Goal: Communication & Community: Answer question/provide support

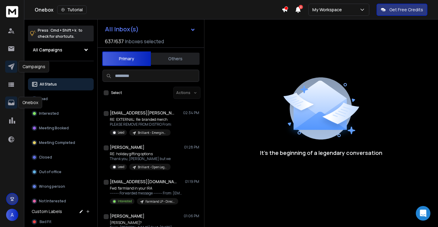
click at [9, 69] on icon at bounding box center [11, 66] width 7 height 7
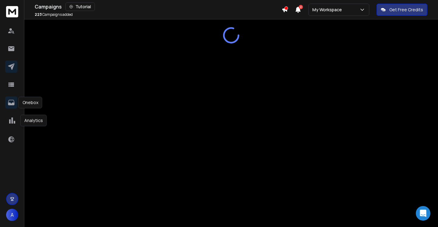
click at [12, 103] on icon at bounding box center [11, 102] width 6 height 5
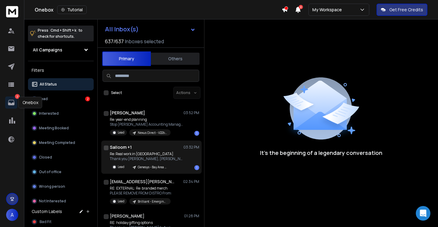
click at [156, 162] on div "Re: Real work in SF Thank you [PERSON_NAME], [PERSON_NAME], I'd Lead Genesys - …" at bounding box center [146, 160] width 73 height 19
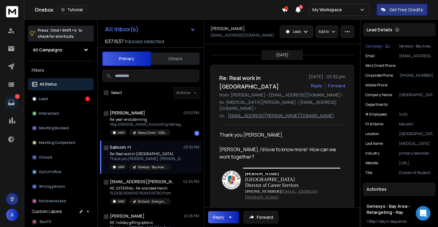
click at [305, 33] on icon at bounding box center [305, 31] width 5 height 5
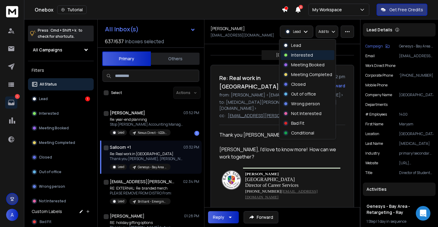
click at [298, 54] on p "Interested" at bounding box center [302, 55] width 22 height 6
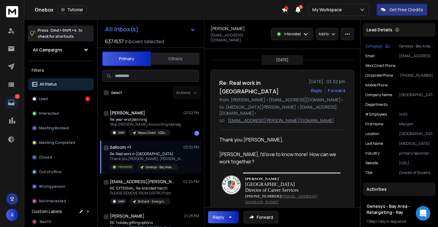
click at [337, 88] on div "Forward" at bounding box center [336, 91] width 17 height 6
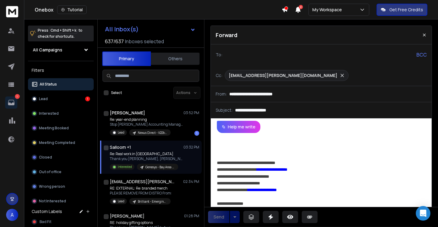
click at [340, 75] on icon at bounding box center [342, 75] width 5 height 5
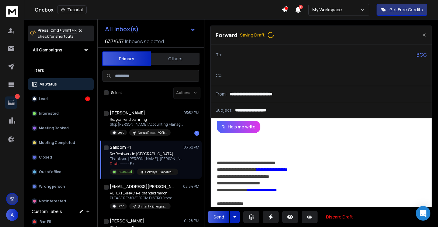
click at [238, 54] on input at bounding box center [246, 54] width 43 height 11
type input "**********"
click at [217, 218] on button "Send" at bounding box center [218, 217] width 21 height 12
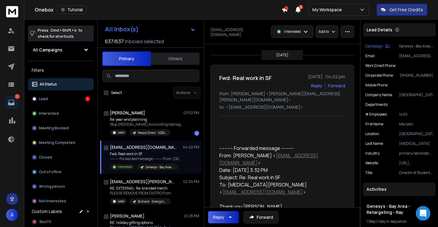
click at [146, 157] on p "---------- Forwarded message --------- From: [GEOGRAPHIC_DATA]," at bounding box center [146, 158] width 73 height 5
drag, startPoint x: 328, startPoint y: 150, endPoint x: 278, endPoint y: 152, distance: 50.2
click at [278, 152] on div "From: [PERSON_NAME] < [EMAIL_ADDRESS][DOMAIN_NAME] >" at bounding box center [279, 159] width 121 height 15
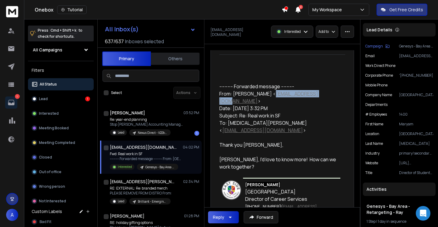
scroll to position [56, 0]
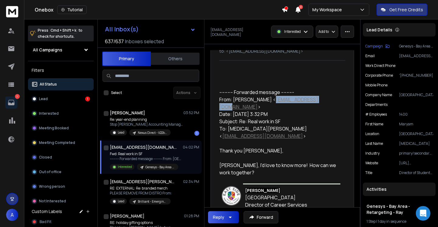
copy link "[EMAIL_ADDRESS][DOMAIN_NAME]"
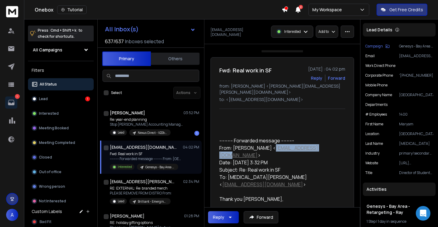
scroll to position [0, 0]
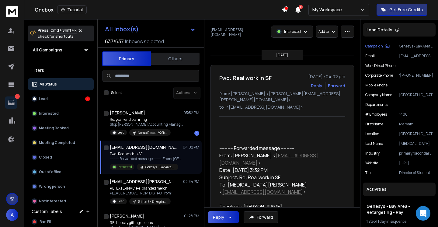
click at [283, 203] on div "Thank you [PERSON_NAME]," at bounding box center [279, 206] width 121 height 7
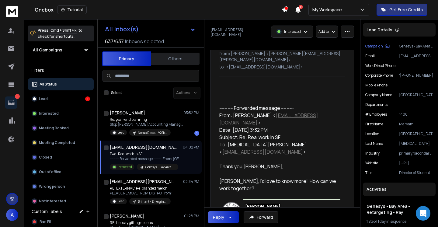
scroll to position [40, 0]
drag, startPoint x: 315, startPoint y: 130, endPoint x: 265, endPoint y: 131, distance: 49.5
click at [265, 140] on div "To: [MEDICAL_DATA][PERSON_NAME] < [EMAIL_ADDRESS][DOMAIN_NAME] >" at bounding box center [279, 147] width 121 height 15
copy div "[EMAIL_ADDRESS][DOMAIN_NAME] >"
